Goal: Communication & Community: Answer question/provide support

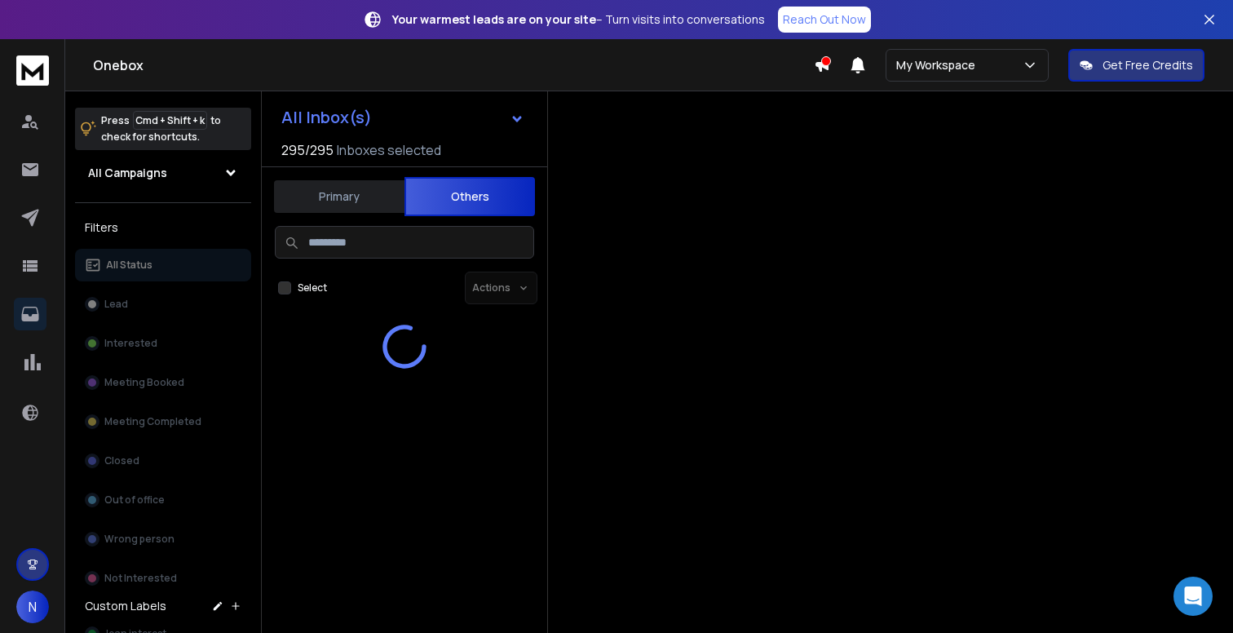
click at [488, 211] on button "Others" at bounding box center [470, 196] width 130 height 39
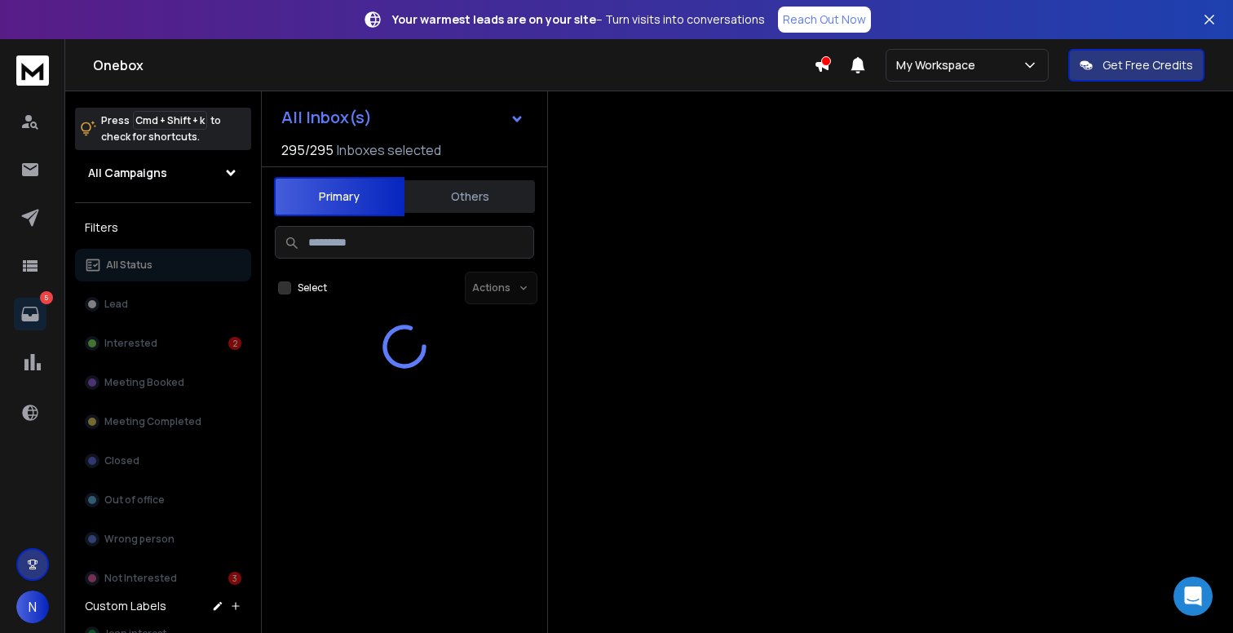
click at [390, 210] on button "Primary" at bounding box center [339, 196] width 130 height 39
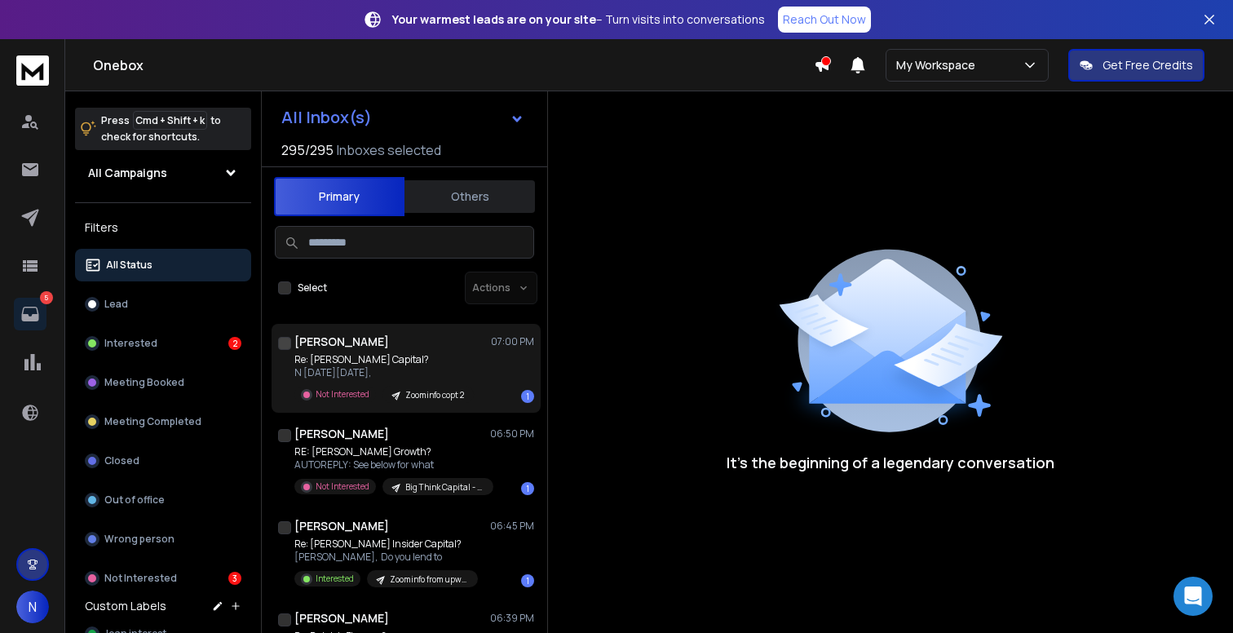
click at [444, 357] on p "Re: [PERSON_NAME] Capital?" at bounding box center [383, 359] width 179 height 13
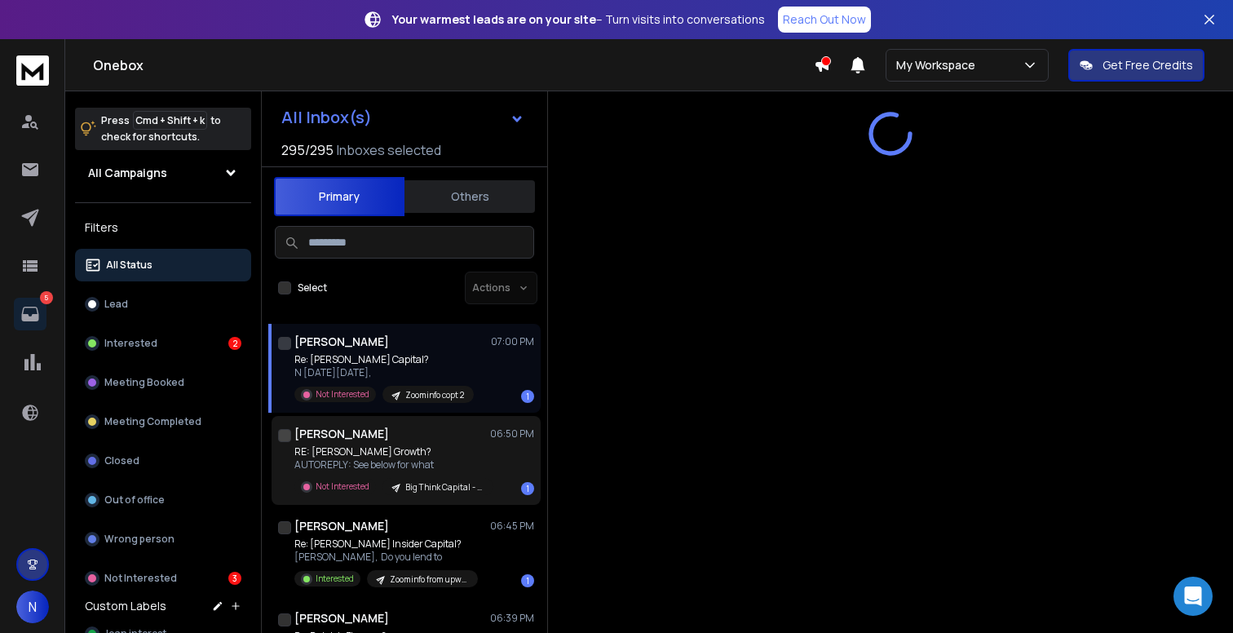
click at [457, 453] on p "RE: [PERSON_NAME] Growth?" at bounding box center [392, 451] width 196 height 13
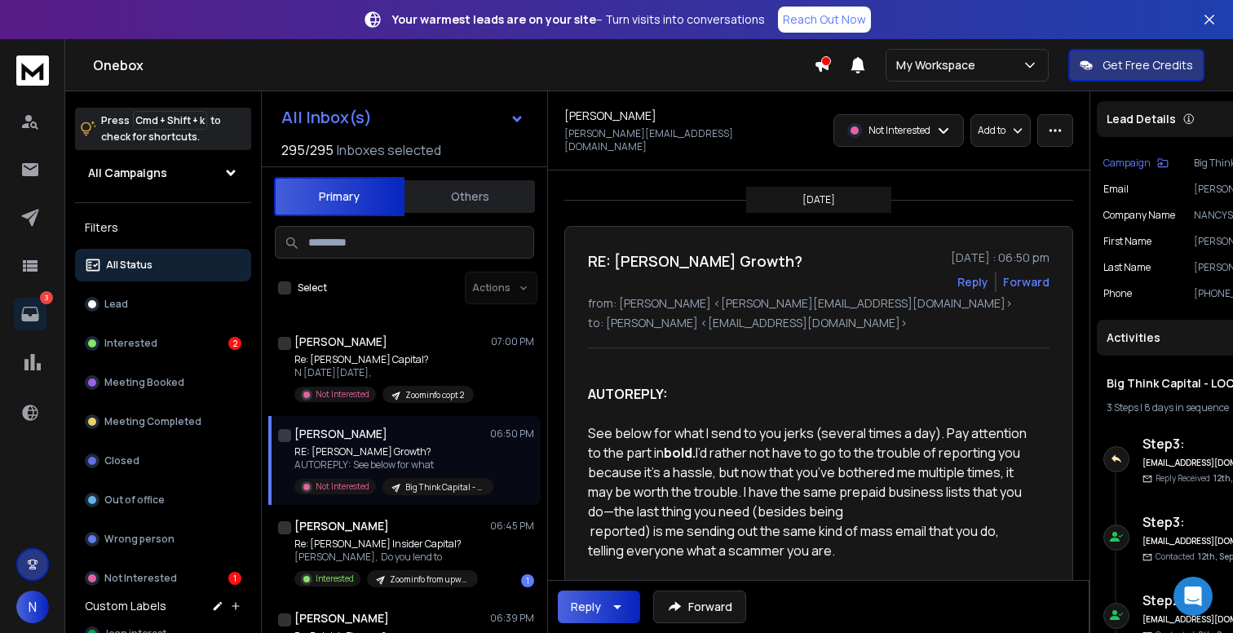
scroll to position [115, 0]
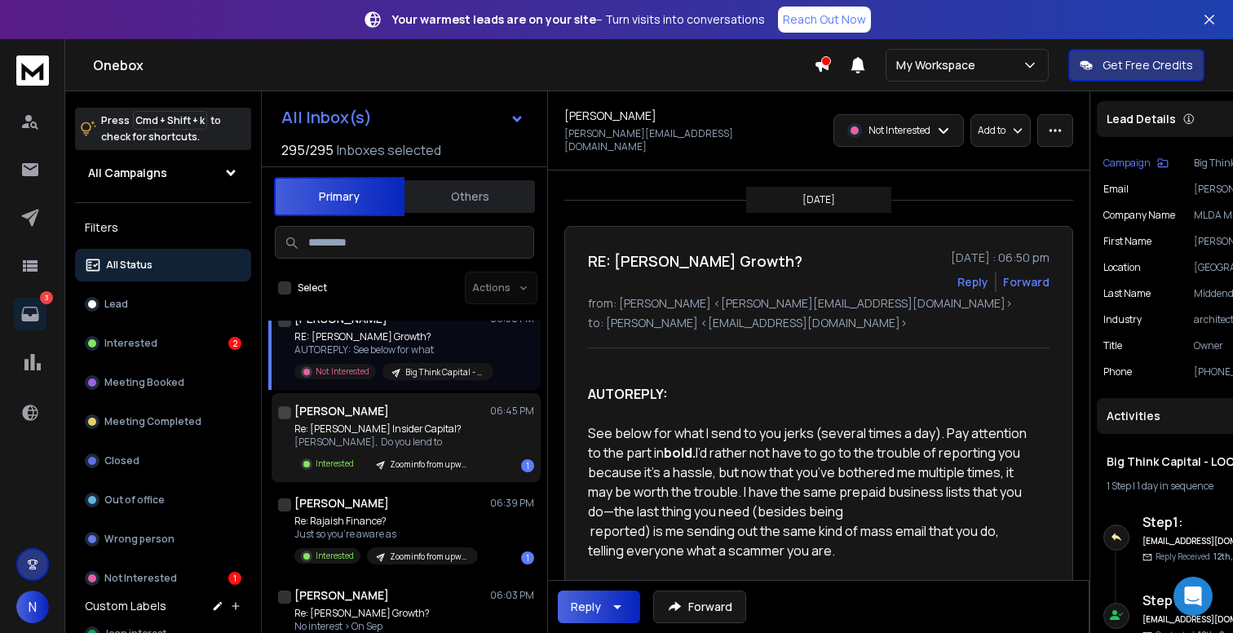
click at [467, 431] on p "Re: [PERSON_NAME] Insider Capital?" at bounding box center [386, 428] width 184 height 13
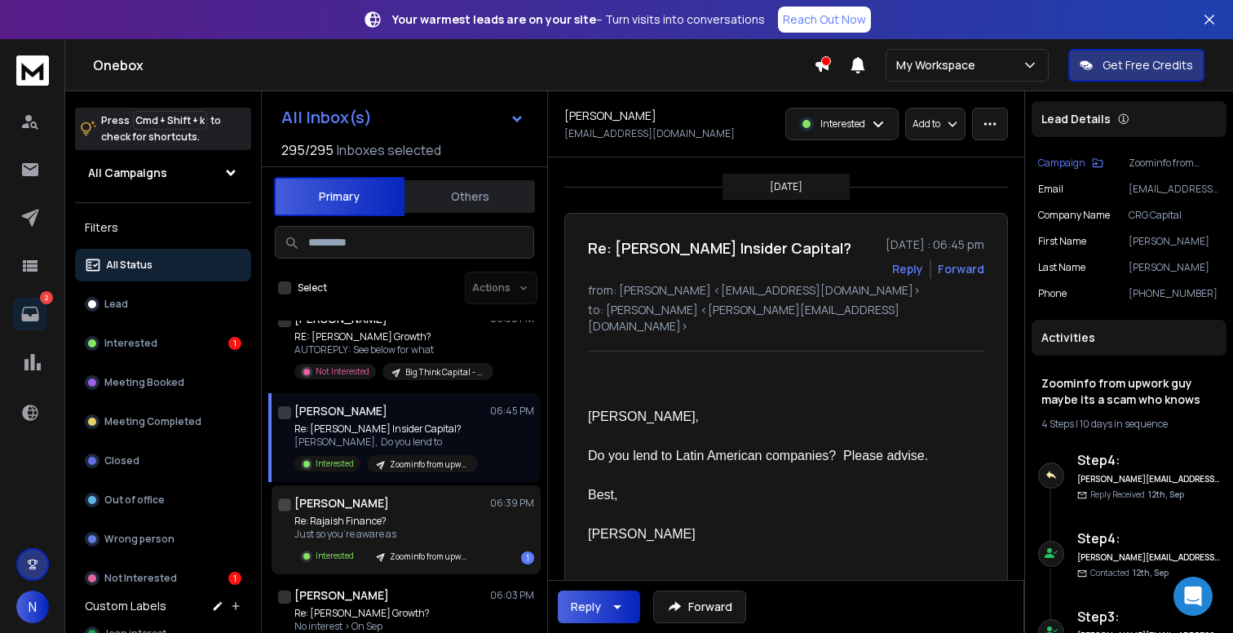
click at [478, 528] on p "Just so you're aware as" at bounding box center [386, 534] width 184 height 13
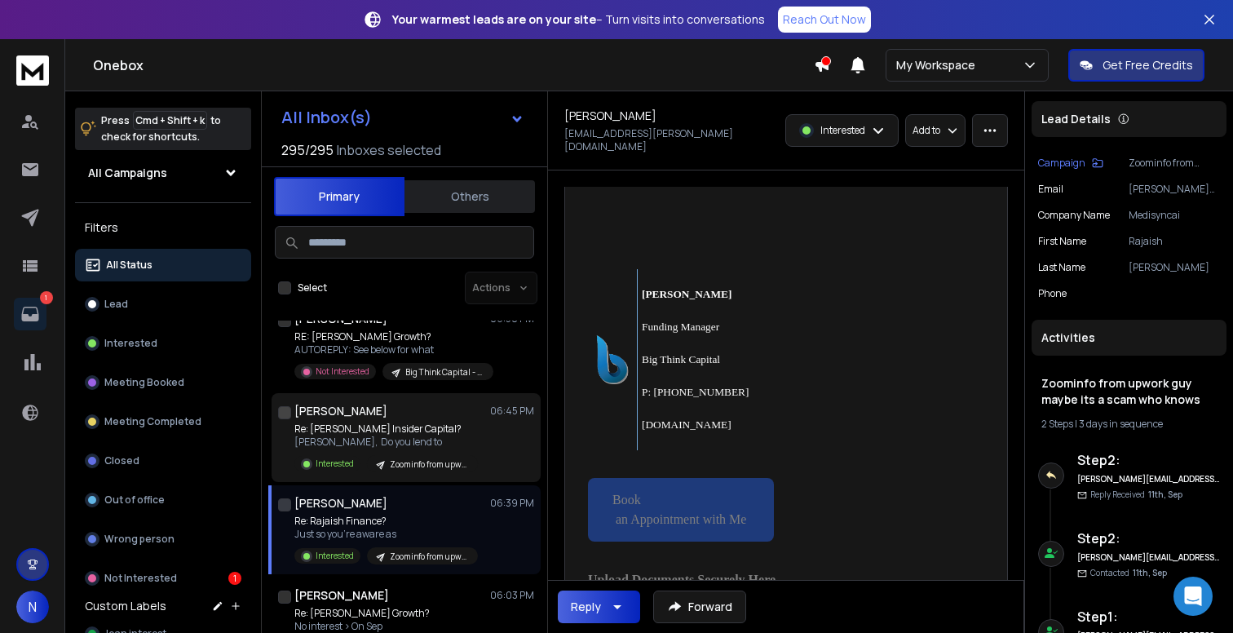
click at [454, 427] on p "Re: [PERSON_NAME] Insider Capital?" at bounding box center [386, 428] width 184 height 13
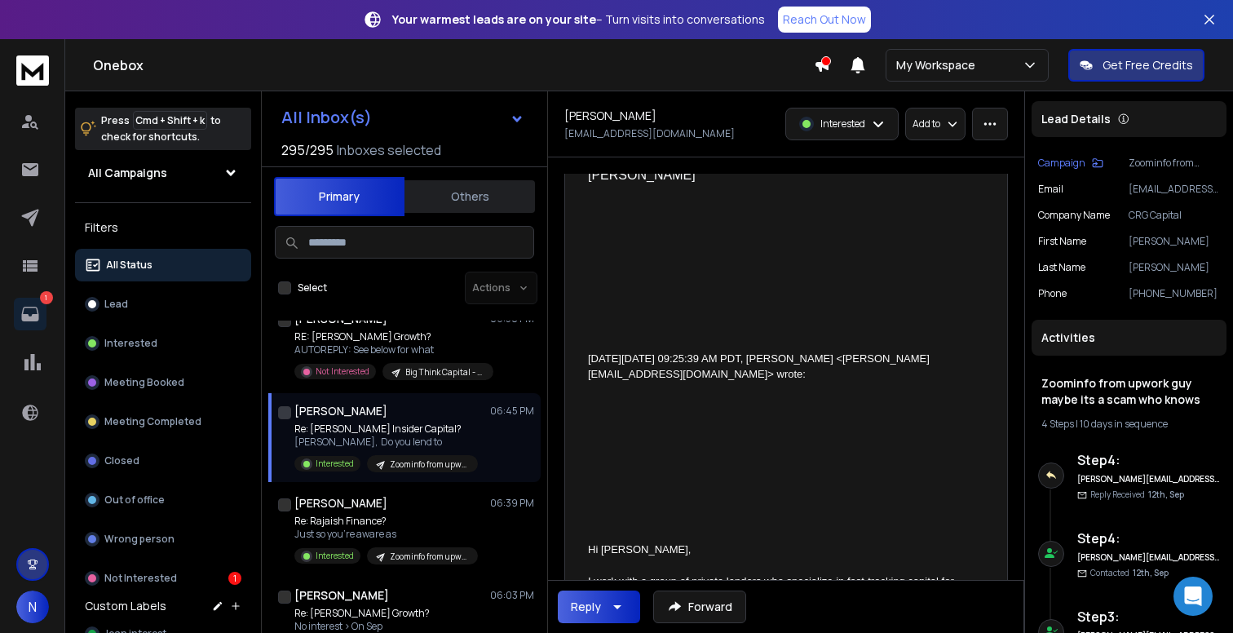
scroll to position [0, 0]
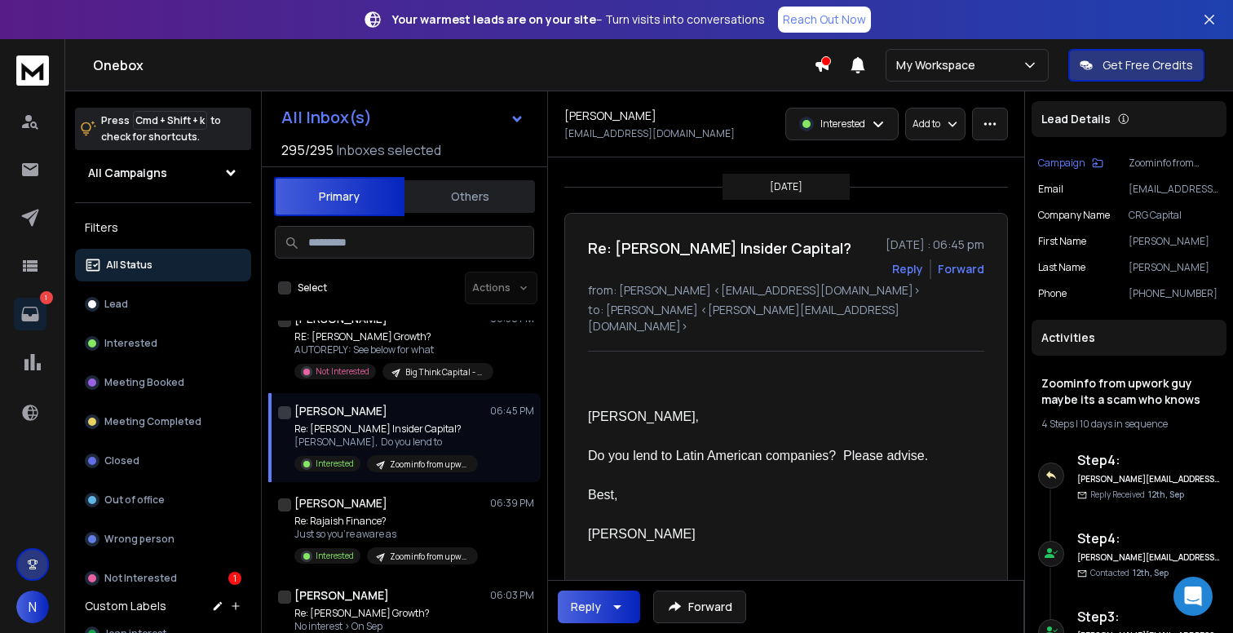
click at [599, 599] on div "Reply" at bounding box center [586, 607] width 30 height 16
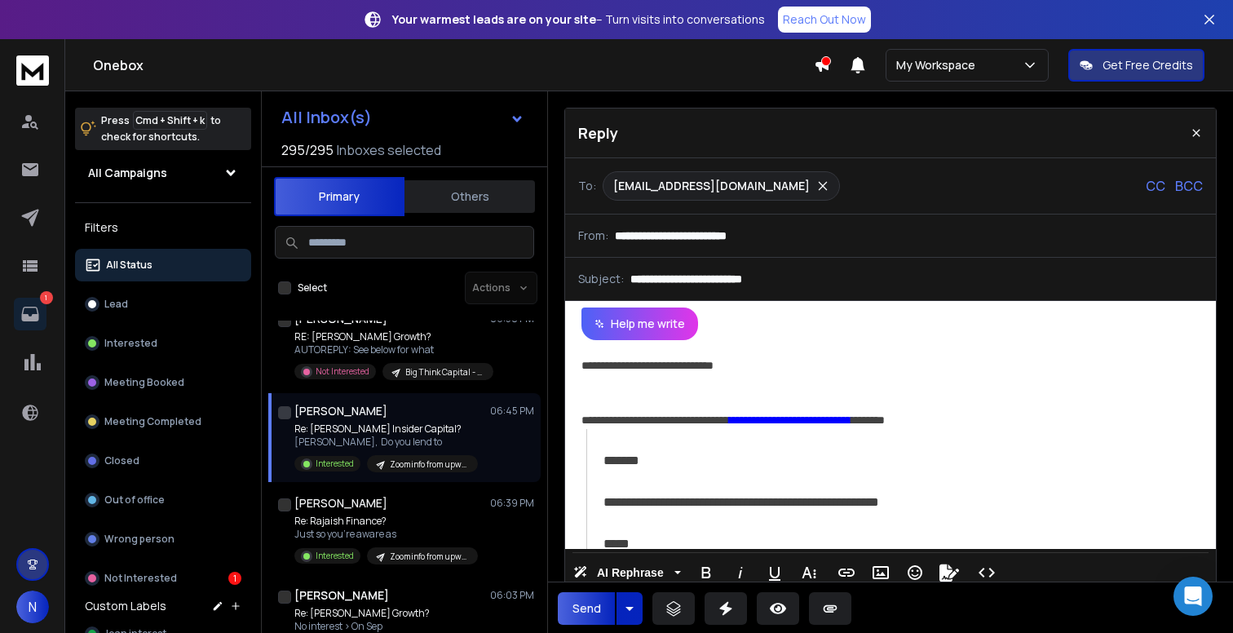
scroll to position [10, 0]
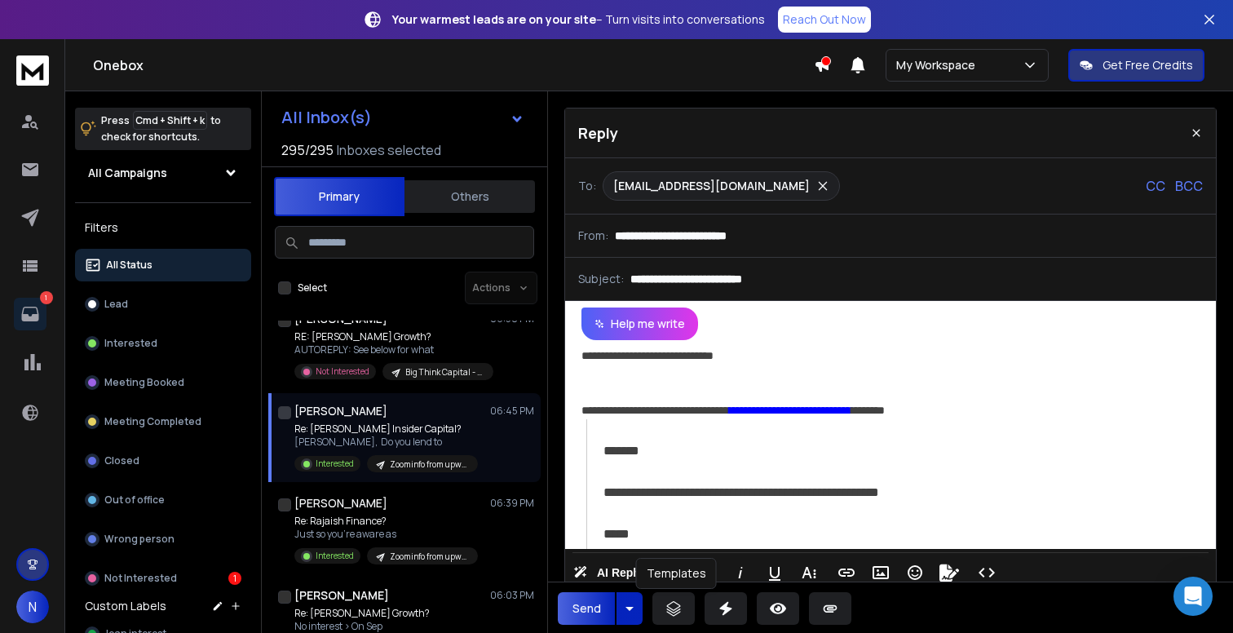
click at [579, 609] on button "Send" at bounding box center [586, 608] width 57 height 33
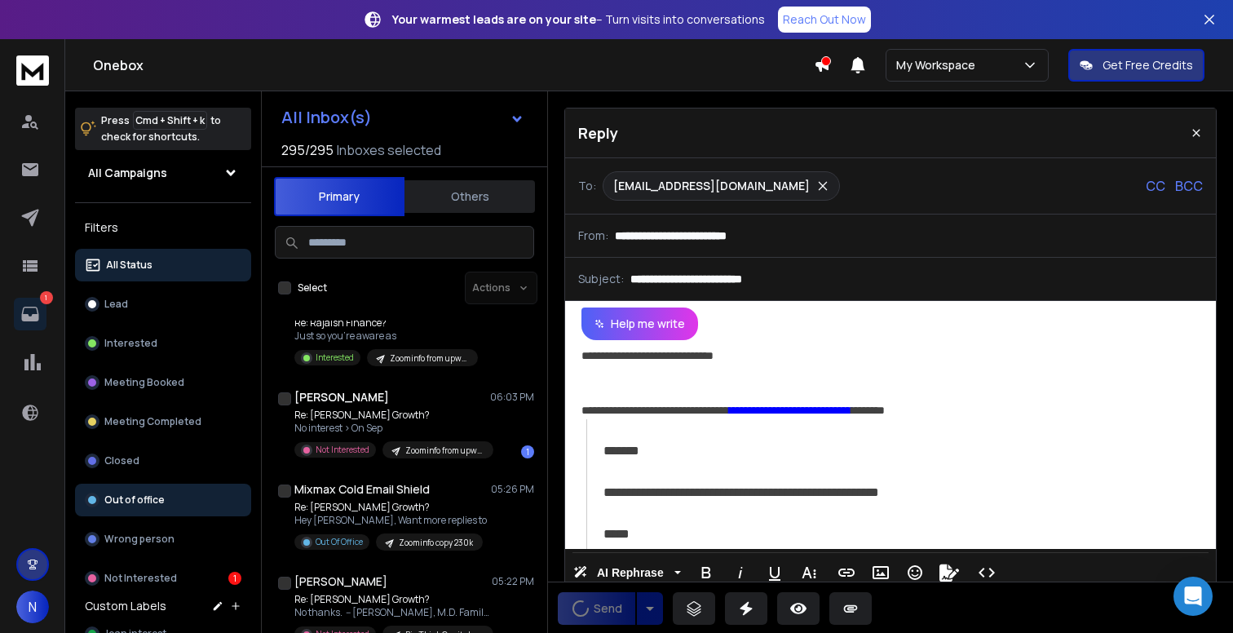
scroll to position [11, 0]
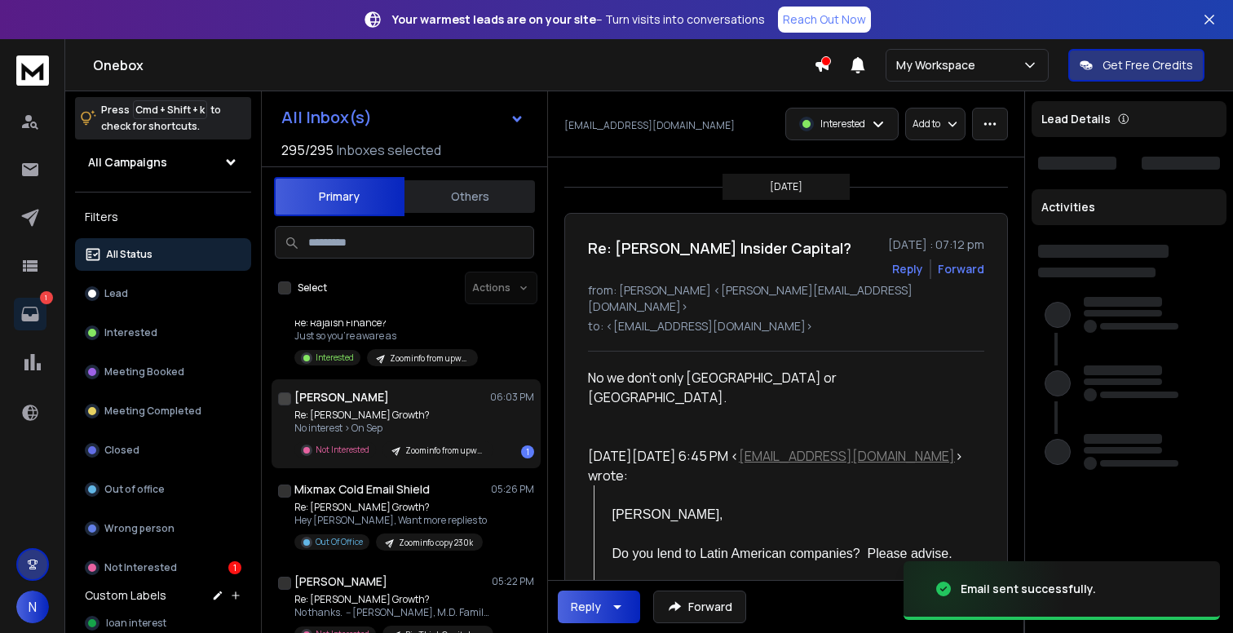
click at [390, 438] on div "Re: [PERSON_NAME] Growth? No interest > On Sep Not Interested Zoominfo from upw…" at bounding box center [393, 434] width 199 height 50
